Goal: Transaction & Acquisition: Purchase product/service

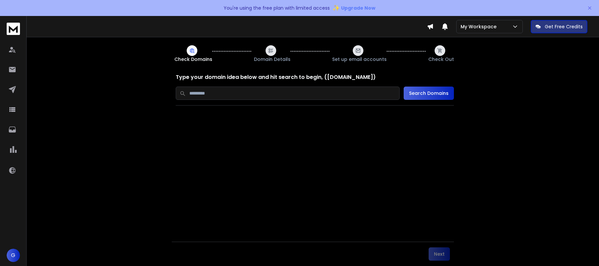
click at [244, 89] on input at bounding box center [288, 93] width 224 height 13
type input "*********"
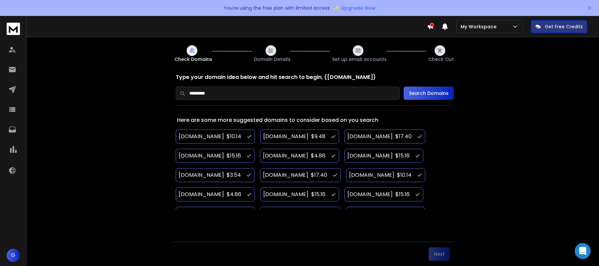
click at [298, 156] on h3 "[DOMAIN_NAME]" at bounding box center [285, 156] width 45 height 8
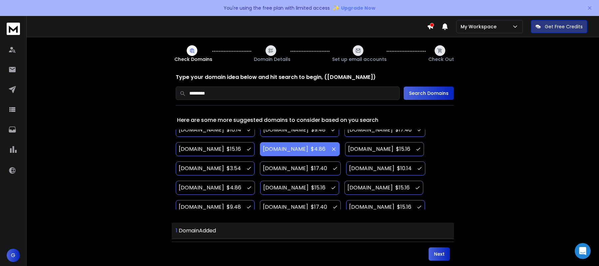
scroll to position [9, 0]
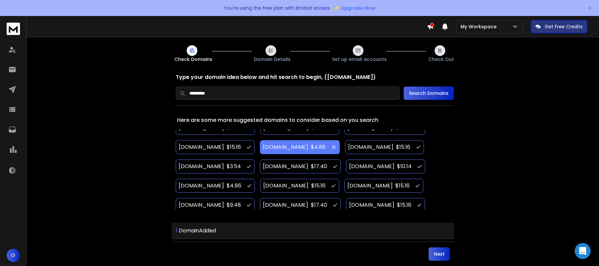
click at [227, 165] on h4 "$ 3.54" at bounding box center [234, 166] width 14 height 8
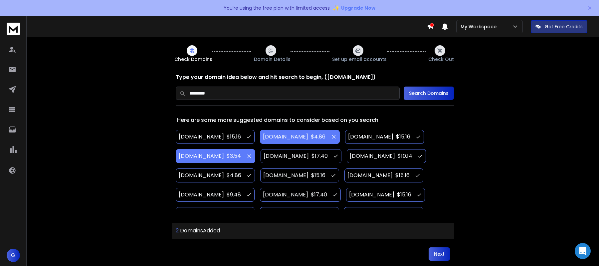
scroll to position [22, 0]
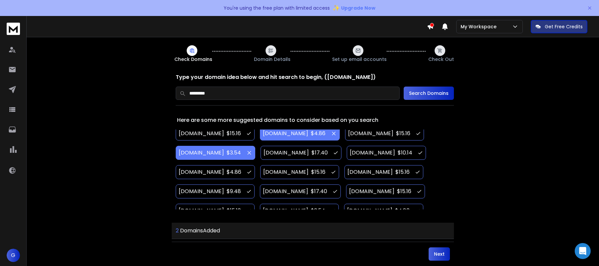
click at [255, 192] on div "[DOMAIN_NAME] $ 9.48" at bounding box center [215, 191] width 79 height 14
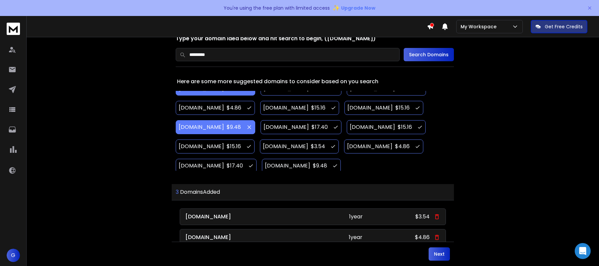
scroll to position [113, 0]
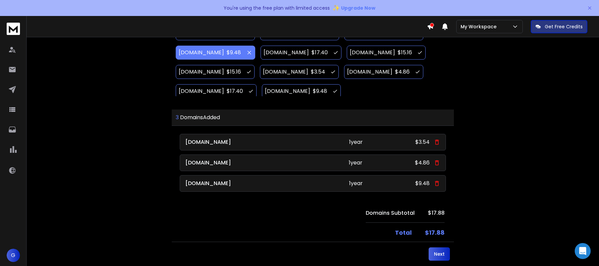
click at [442, 249] on button "Next" at bounding box center [439, 253] width 21 height 13
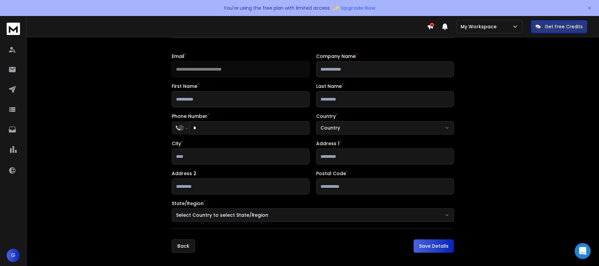
scroll to position [72, 0]
click at [186, 239] on button "Back" at bounding box center [183, 245] width 23 height 13
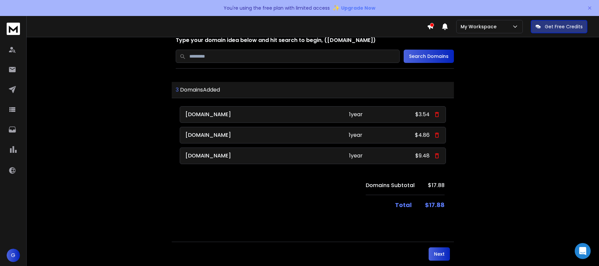
scroll to position [0, 0]
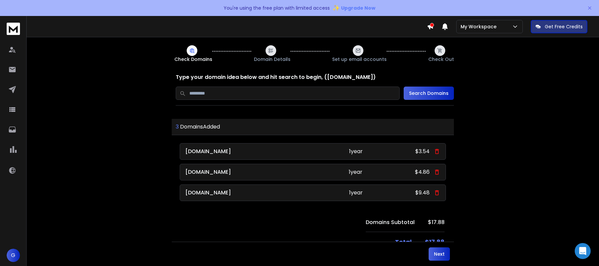
click at [441, 253] on button "Next" at bounding box center [439, 253] width 21 height 13
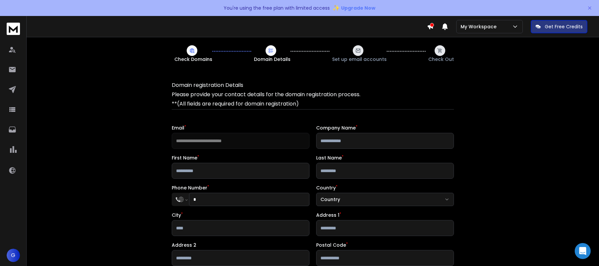
click at [18, 30] on img at bounding box center [13, 29] width 13 height 12
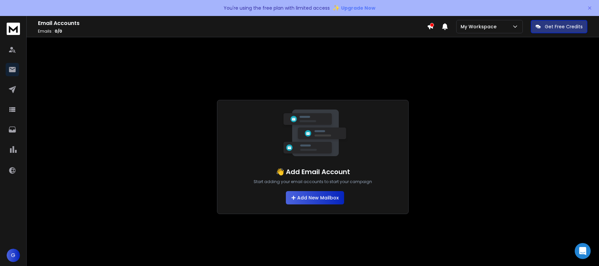
click at [334, 202] on button "Add New Mailbox" at bounding box center [315, 197] width 58 height 13
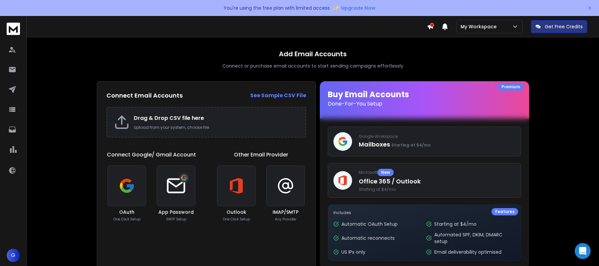
click at [367, 141] on p "Mailboxes Starting at $4/mo" at bounding box center [437, 144] width 157 height 9
click at [354, 150] on div "Google Workspace Mailboxes Starting at $4/mo" at bounding box center [424, 141] width 193 height 30
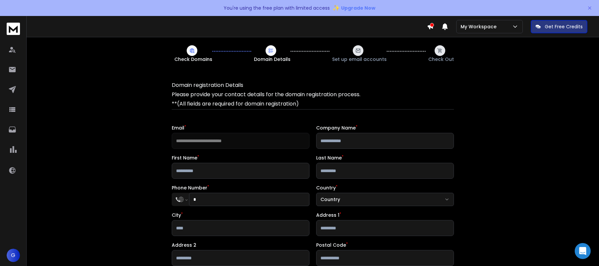
click at [365, 55] on div "Set up email accounts" at bounding box center [357, 53] width 57 height 17
